Goal: Task Accomplishment & Management: Manage account settings

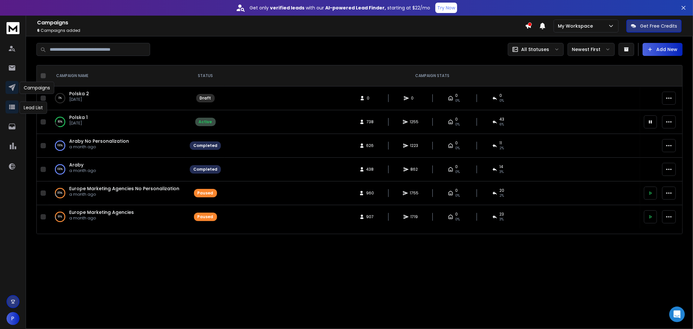
drag, startPoint x: 0, startPoint y: 0, endPoint x: 17, endPoint y: 111, distance: 112.6
click at [17, 111] on link at bounding box center [12, 106] width 13 height 13
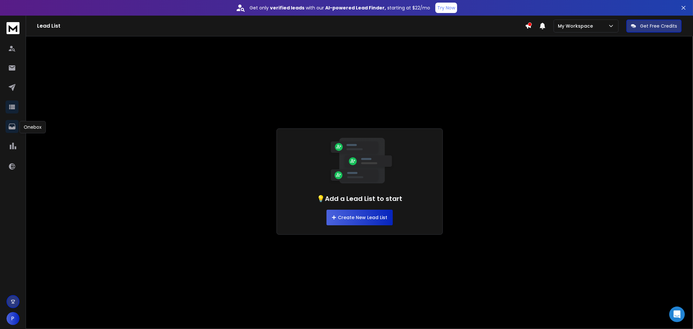
click at [14, 127] on icon at bounding box center [11, 126] width 7 height 6
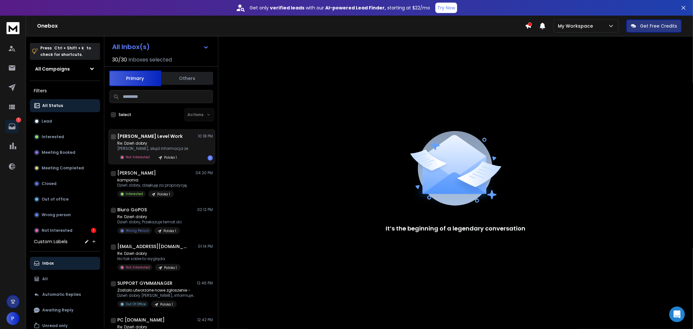
click at [188, 142] on div "Re: Dzień dobry [PERSON_NAME], skąd informacja że Not Interested Polska 1 1" at bounding box center [164, 151] width 95 height 20
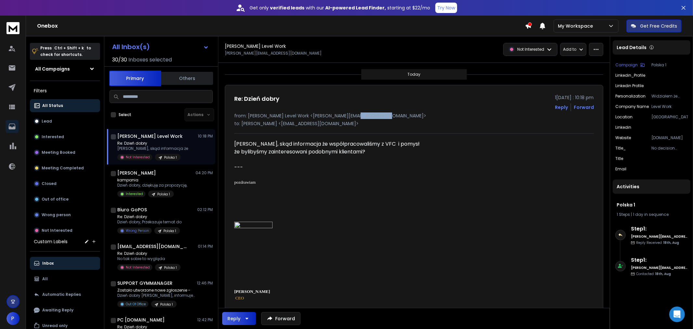
drag, startPoint x: 349, startPoint y: 118, endPoint x: 376, endPoint y: 117, distance: 26.3
click at [376, 117] on p "from: [PERSON_NAME] Level Work <[PERSON_NAME][EMAIL_ADDRESS][DOMAIN_NAME]>" at bounding box center [413, 115] width 359 height 6
copy p "[DOMAIN_NAME]"
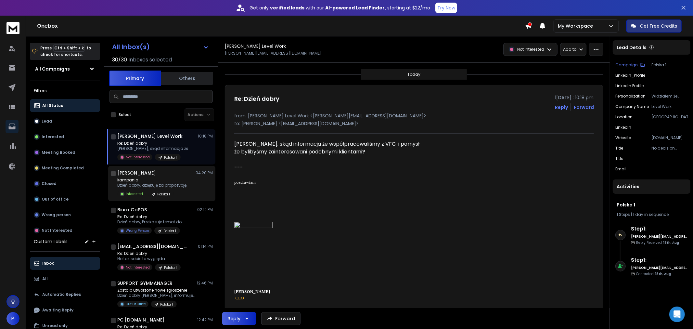
click at [156, 170] on h1 "[PERSON_NAME]" at bounding box center [136, 172] width 39 height 6
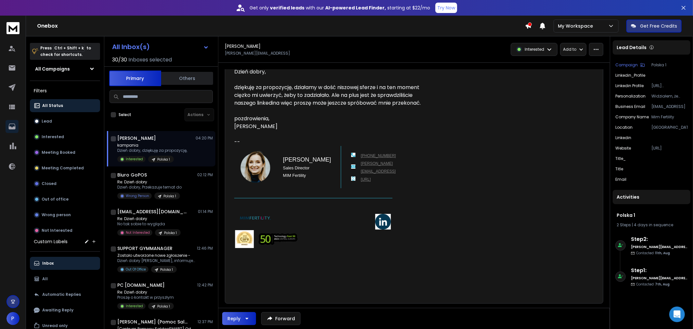
scroll to position [36, 0]
click at [60, 133] on button "Interested" at bounding box center [65, 136] width 70 height 13
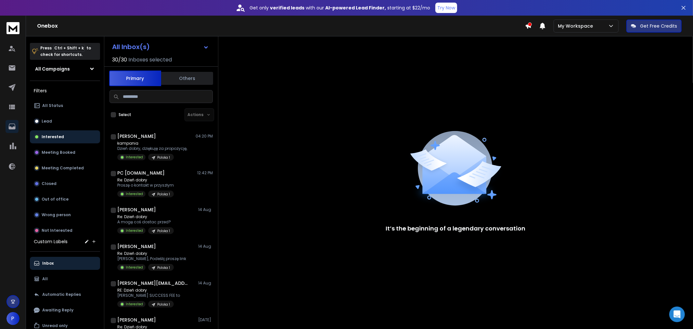
click at [63, 121] on button "Lead" at bounding box center [65, 121] width 70 height 13
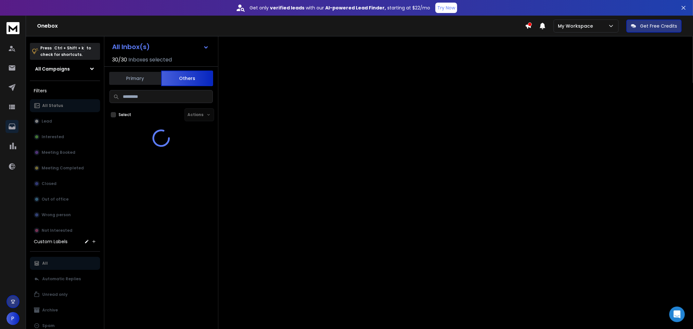
click at [182, 81] on button "Others" at bounding box center [187, 78] width 52 height 16
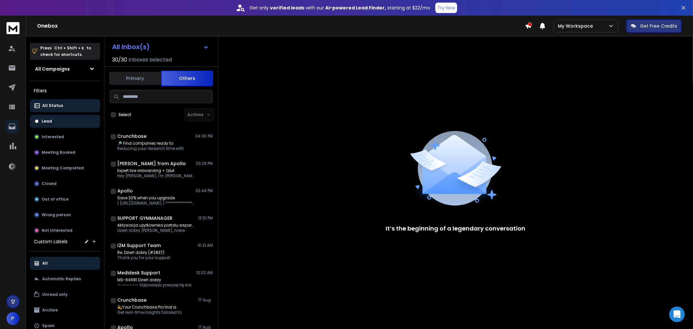
click at [47, 119] on p "Lead" at bounding box center [47, 121] width 10 height 5
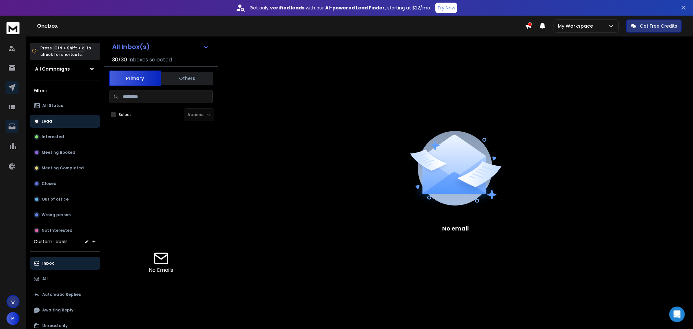
click at [14, 83] on icon at bounding box center [12, 87] width 8 height 8
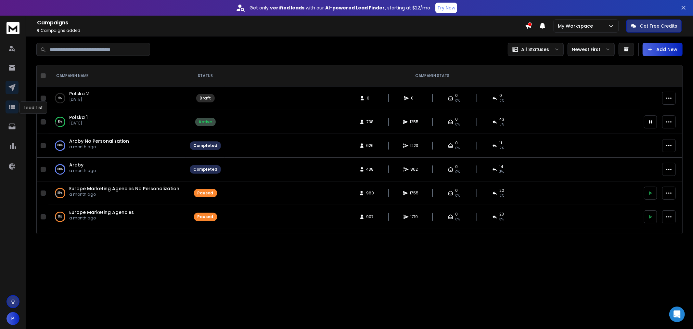
click at [14, 113] on link at bounding box center [12, 106] width 13 height 13
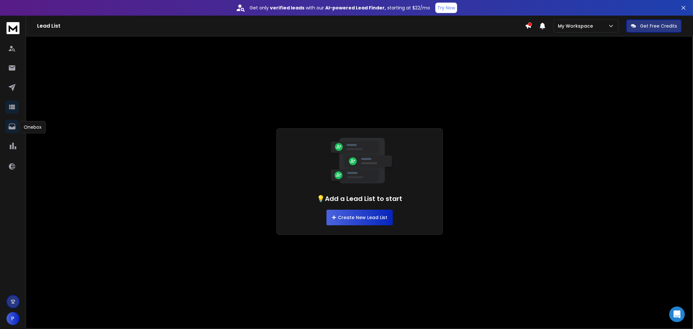
click at [10, 125] on icon at bounding box center [12, 126] width 8 height 8
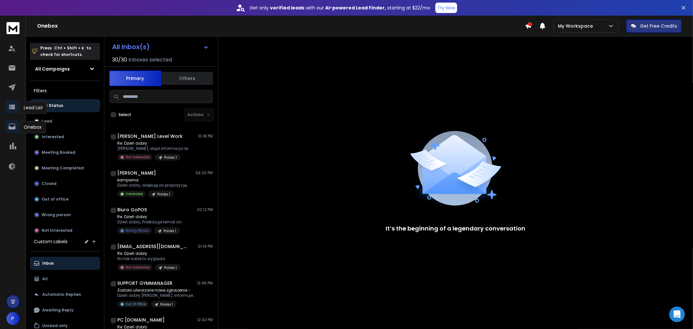
click at [13, 106] on icon at bounding box center [12, 107] width 6 height 5
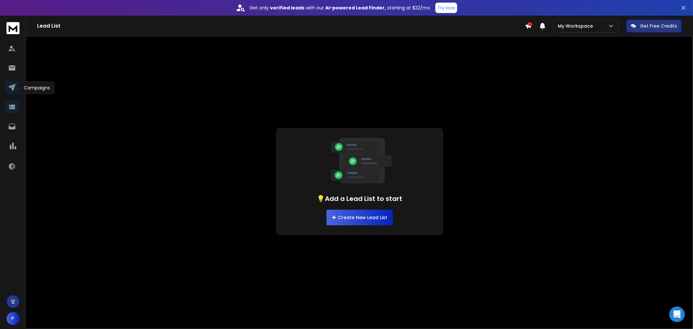
click at [10, 88] on icon at bounding box center [11, 87] width 7 height 7
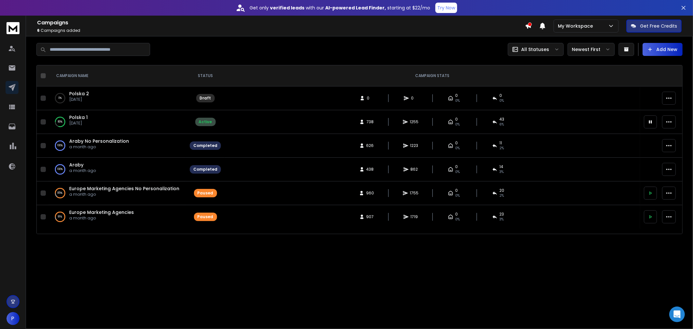
click at [106, 121] on div "80 % [GEOGRAPHIC_DATA] 1 [DATE]" at bounding box center [117, 122] width 124 height 16
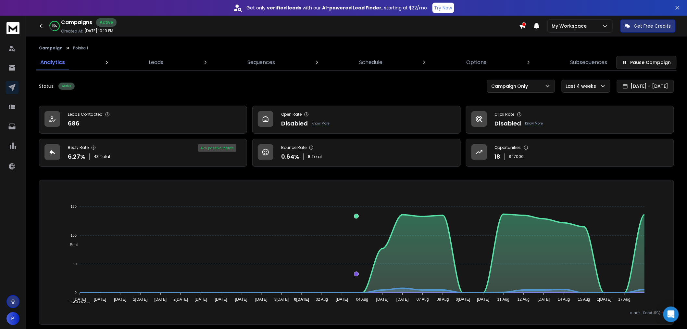
click at [102, 157] on span "Total" at bounding box center [105, 156] width 10 height 5
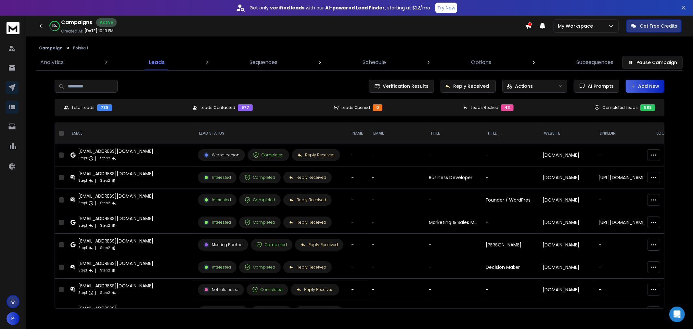
click at [8, 107] on icon at bounding box center [12, 107] width 8 height 8
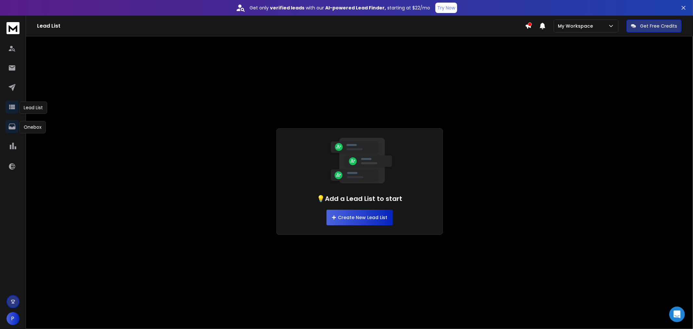
click at [17, 124] on link at bounding box center [12, 126] width 13 height 13
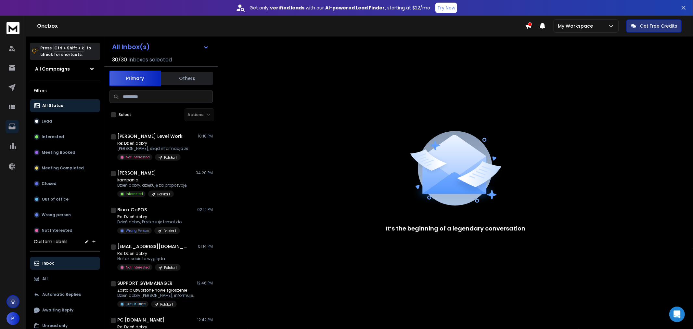
click at [184, 73] on button "Others" at bounding box center [187, 78] width 52 height 14
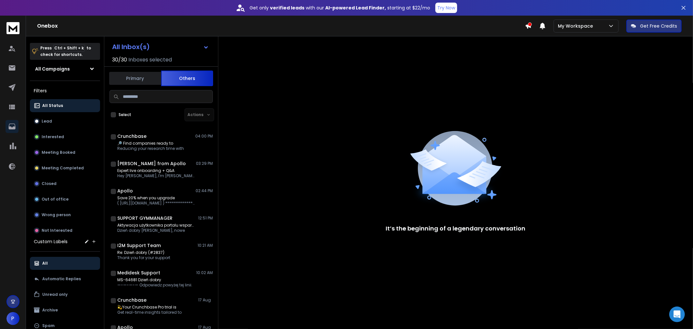
click at [139, 78] on button "Primary" at bounding box center [135, 78] width 52 height 14
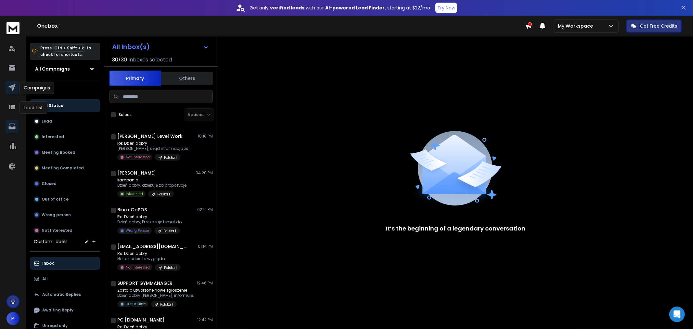
click at [11, 89] on icon at bounding box center [12, 87] width 8 height 8
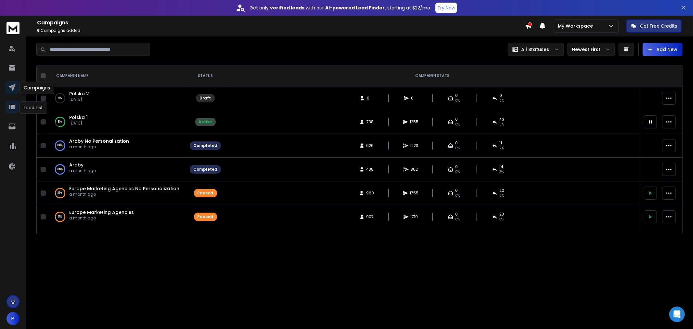
click at [8, 105] on icon at bounding box center [12, 107] width 8 height 8
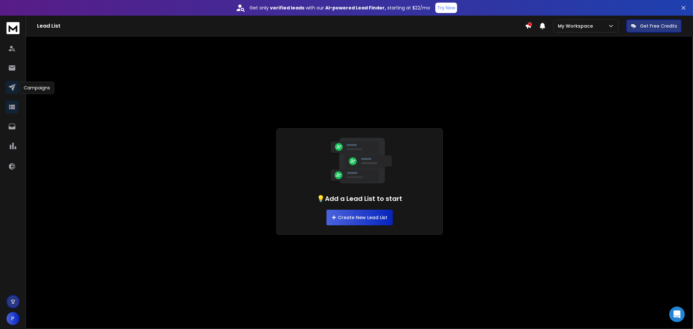
click at [14, 90] on icon at bounding box center [12, 87] width 8 height 8
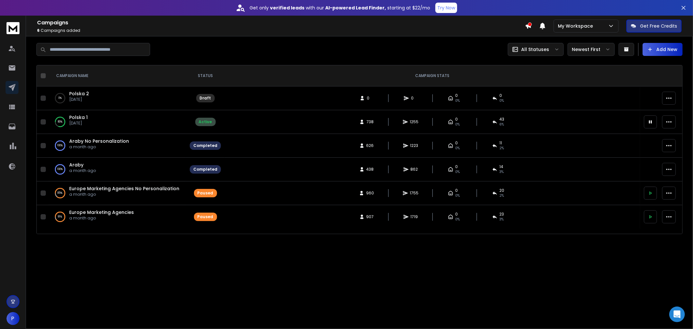
click at [132, 123] on div "80 % [GEOGRAPHIC_DATA] 1 [DATE]" at bounding box center [117, 122] width 124 height 16
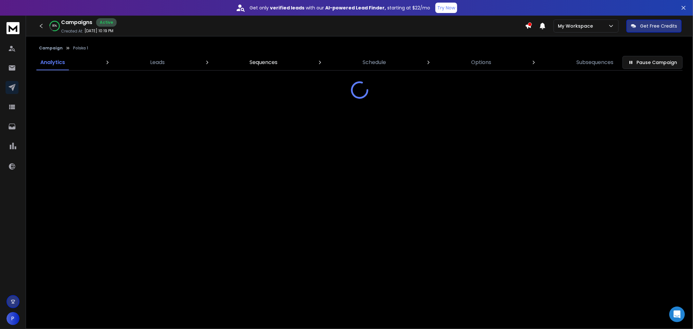
click at [275, 61] on p "Sequences" at bounding box center [264, 62] width 28 height 8
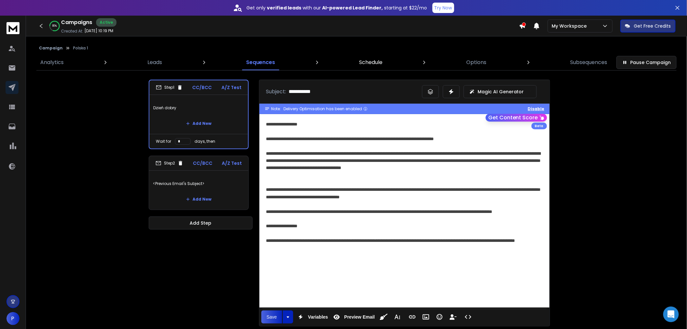
click at [372, 63] on p "Schedule" at bounding box center [370, 62] width 23 height 8
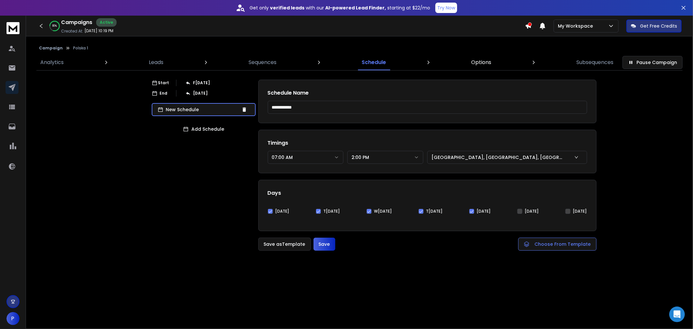
click at [486, 62] on p "Options" at bounding box center [481, 62] width 20 height 8
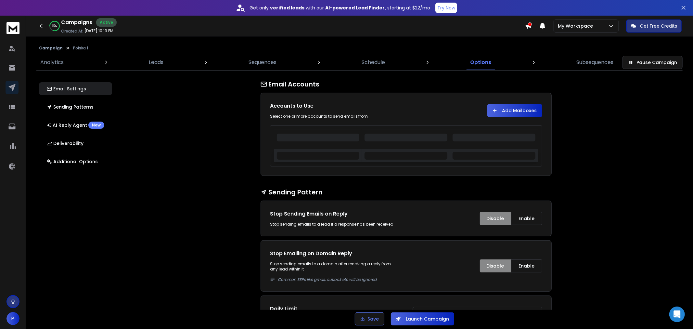
select select "*"
type input "***"
type input "**"
type input "***"
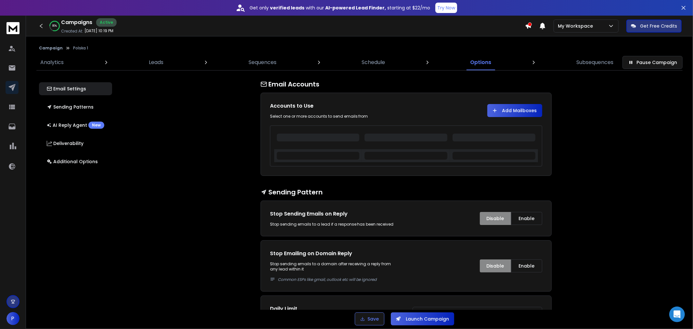
type input "****"
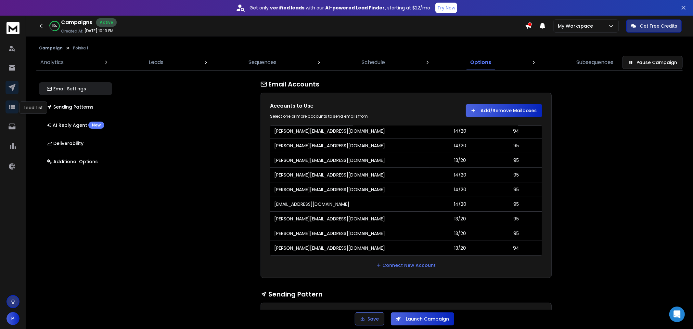
click at [15, 108] on icon at bounding box center [12, 107] width 8 height 8
click at [11, 125] on icon at bounding box center [12, 126] width 8 height 8
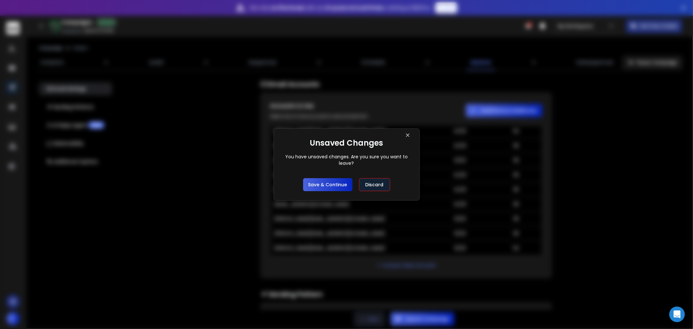
click at [369, 184] on button "Discard" at bounding box center [374, 184] width 31 height 13
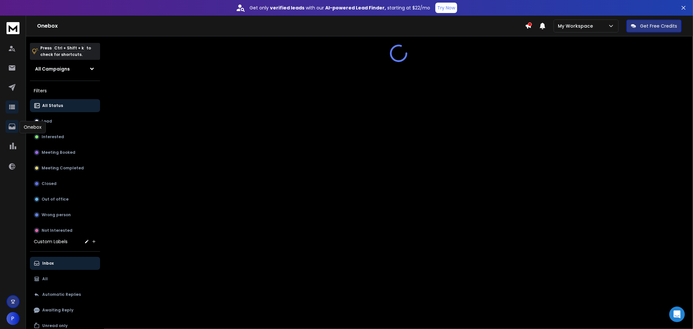
click at [13, 111] on icon at bounding box center [12, 107] width 8 height 8
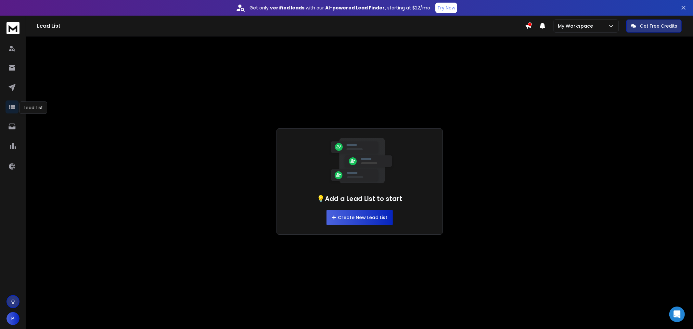
click at [19, 88] on div at bounding box center [13, 89] width 15 height 16
click at [17, 88] on link at bounding box center [12, 87] width 13 height 13
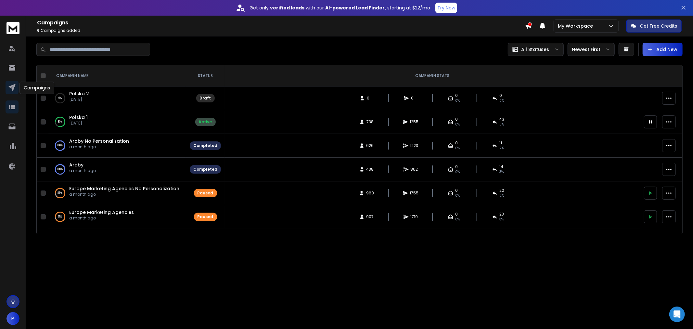
click at [15, 106] on link at bounding box center [12, 106] width 13 height 13
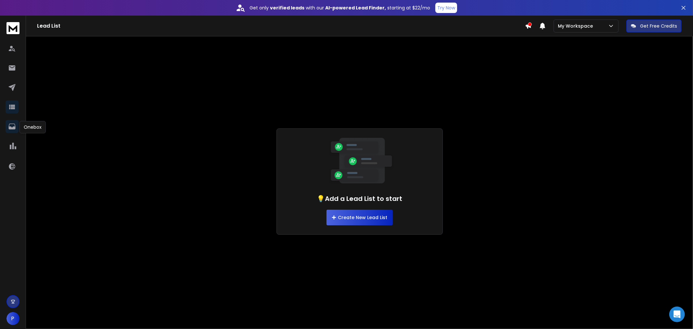
click at [13, 123] on icon at bounding box center [12, 126] width 8 height 8
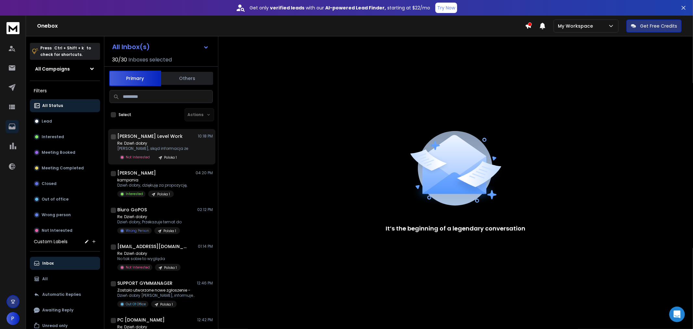
click at [174, 152] on div "Re: Dzień dobry [PERSON_NAME], skąd informacja że Not Interested Polska 1" at bounding box center [152, 151] width 71 height 20
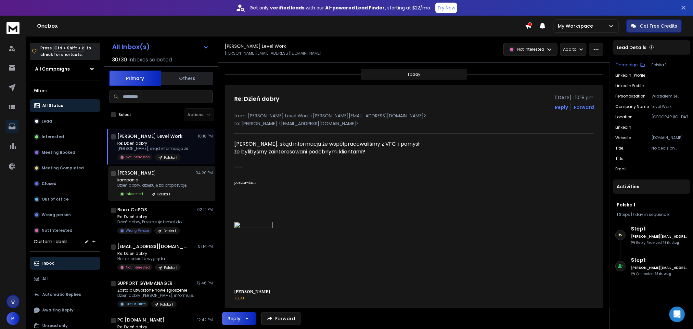
click at [179, 183] on p "Dzień dobry, dziękuję za propozycję," at bounding box center [152, 184] width 70 height 5
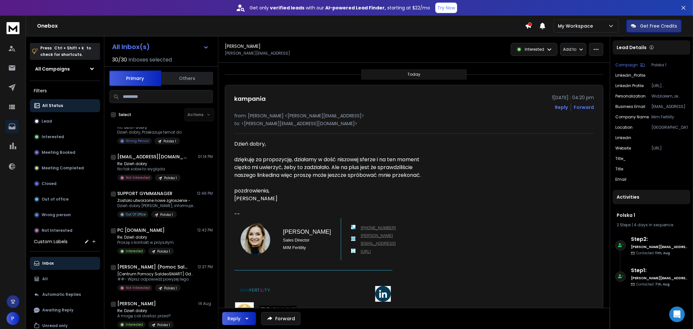
scroll to position [108, 0]
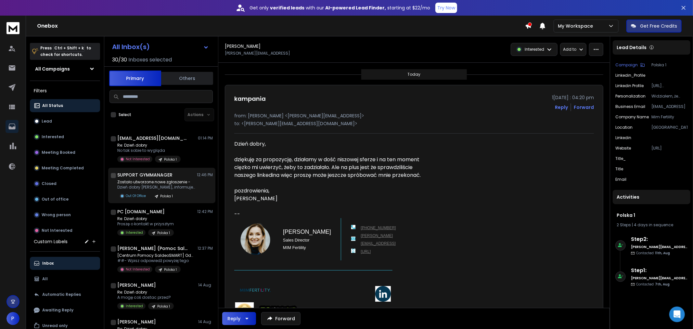
click at [169, 197] on p "Polska 1" at bounding box center [166, 196] width 13 height 5
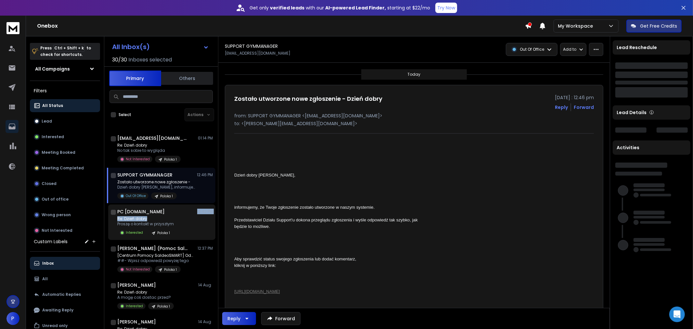
click at [172, 215] on div "PC [DOMAIN_NAME] 12:42 PM Re: Dzień dobry Proszę o kontakt w przyszłym Interest…" at bounding box center [164, 222] width 95 height 28
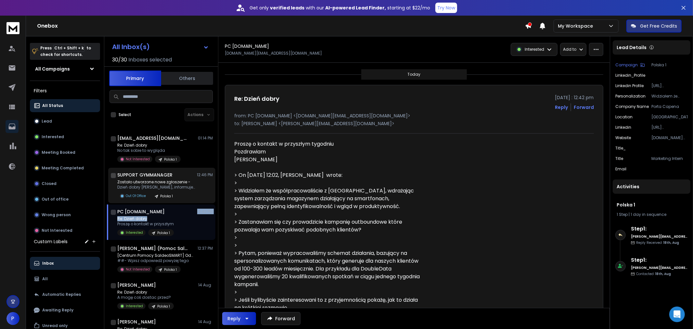
scroll to position [144, 0]
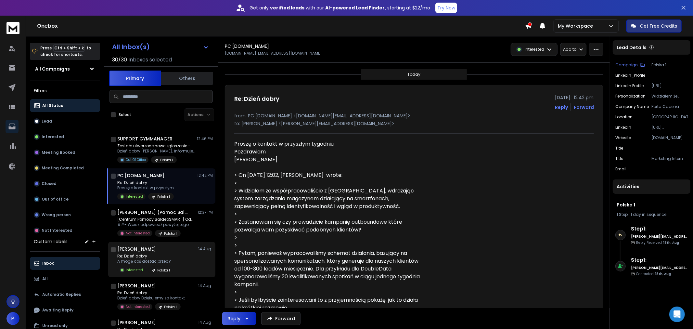
click at [171, 241] on div "[PERSON_NAME] Level Work 10:18 PM Re: Dzień dobry [PERSON_NAME], skąd informacj…" at bounding box center [161, 249] width 114 height 243
click at [173, 250] on div "[PERSON_NAME] [DATE]" at bounding box center [164, 248] width 95 height 6
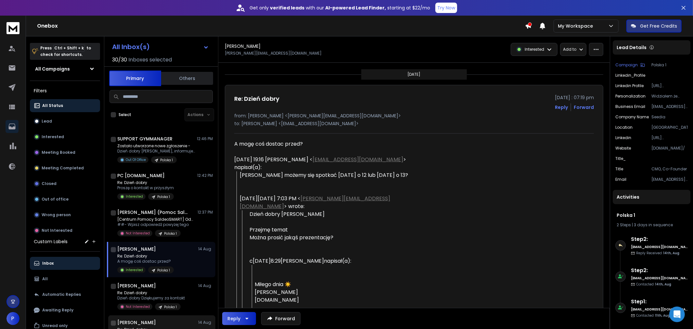
scroll to position [252, 0]
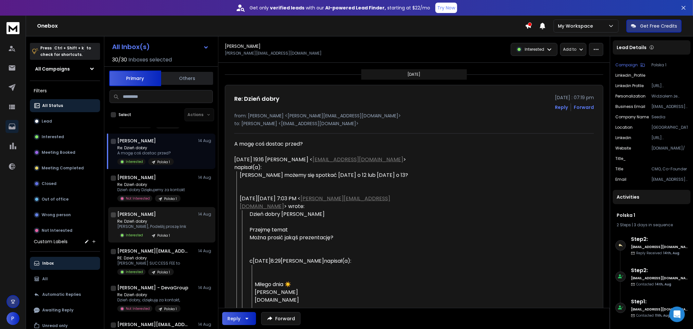
click at [177, 227] on div "Re: Dzień dobry [PERSON_NAME], Podeślij proszę link Interested Polska 1" at bounding box center [164, 229] width 95 height 20
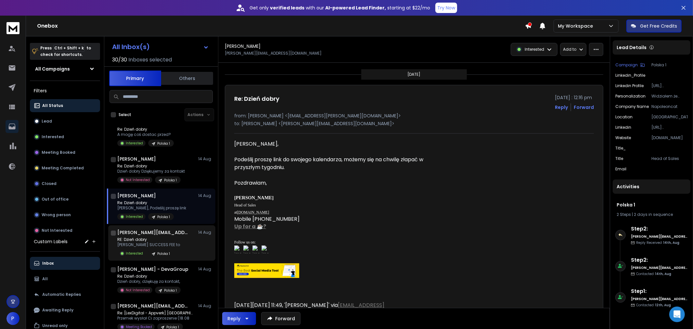
scroll to position [288, 0]
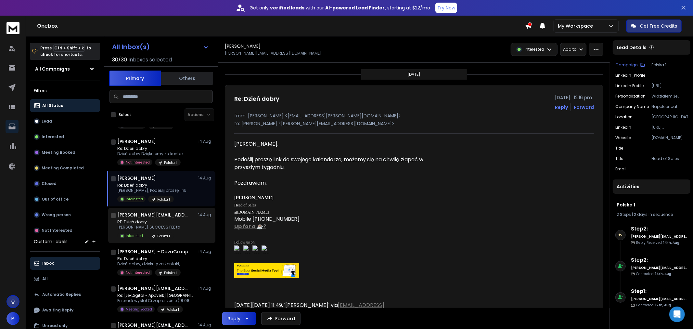
click at [175, 226] on div "RE: Dzień dobry [PERSON_NAME] SUCCESS FEE to Interested Polska 1" at bounding box center [164, 229] width 95 height 20
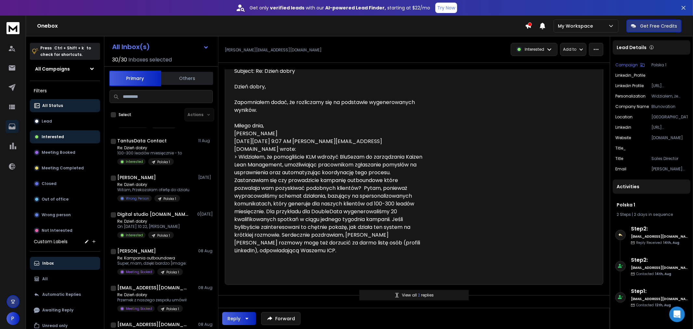
scroll to position [758, 0]
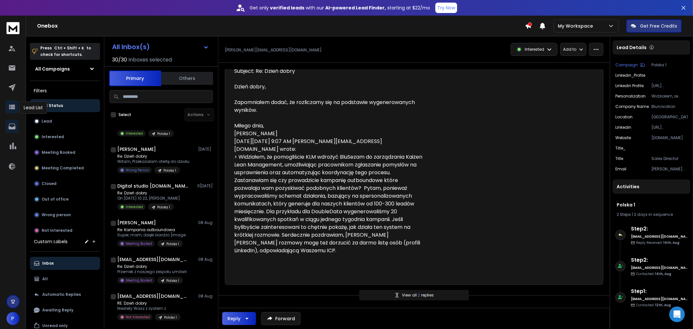
click at [6, 105] on link at bounding box center [12, 106] width 13 height 13
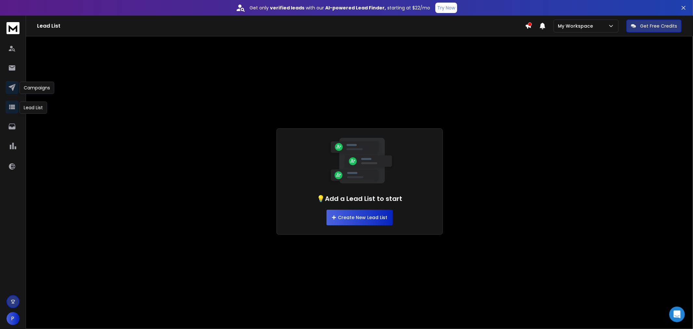
click at [12, 89] on icon at bounding box center [11, 87] width 7 height 7
